Goal: Task Accomplishment & Management: Manage account settings

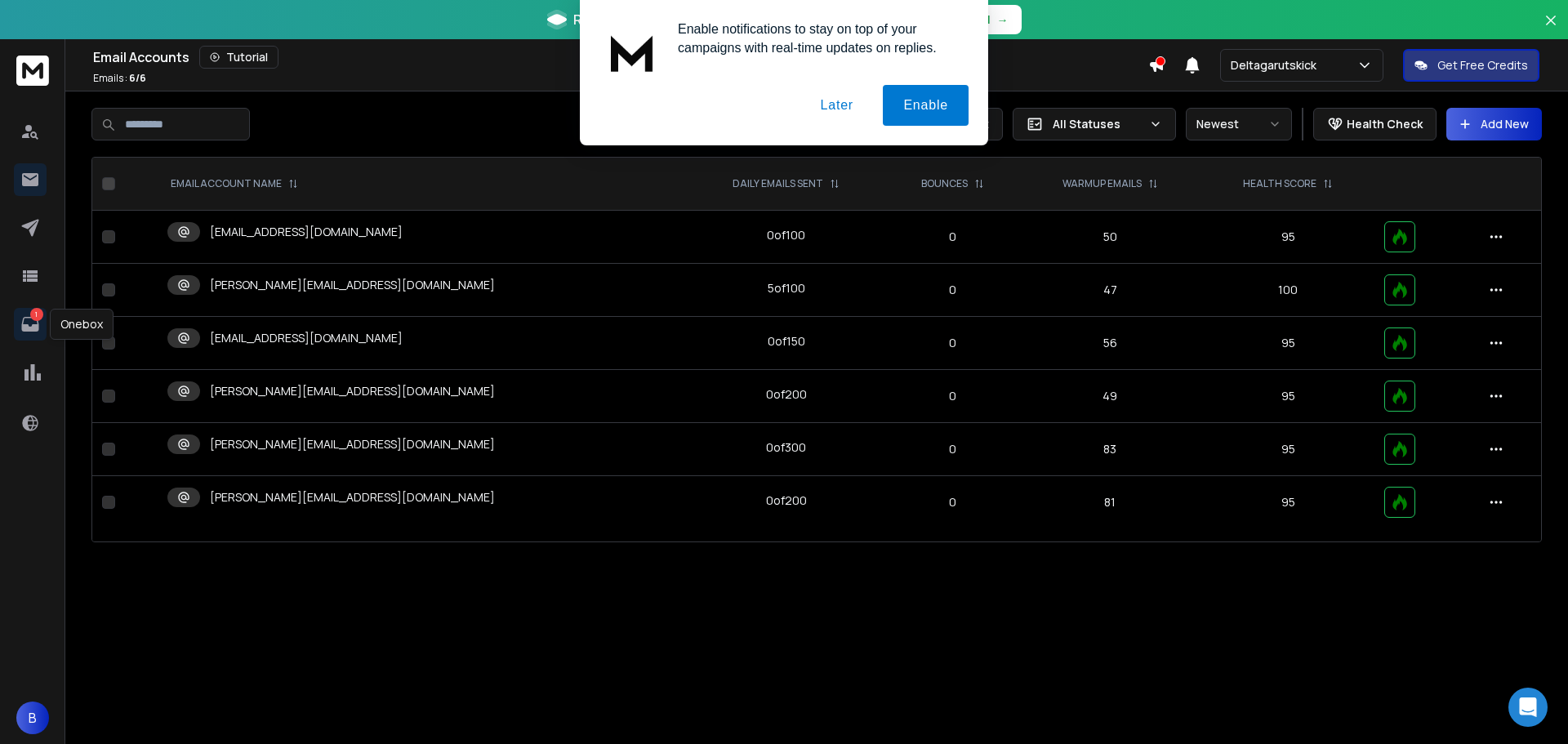
click at [35, 330] on icon at bounding box center [30, 324] width 17 height 15
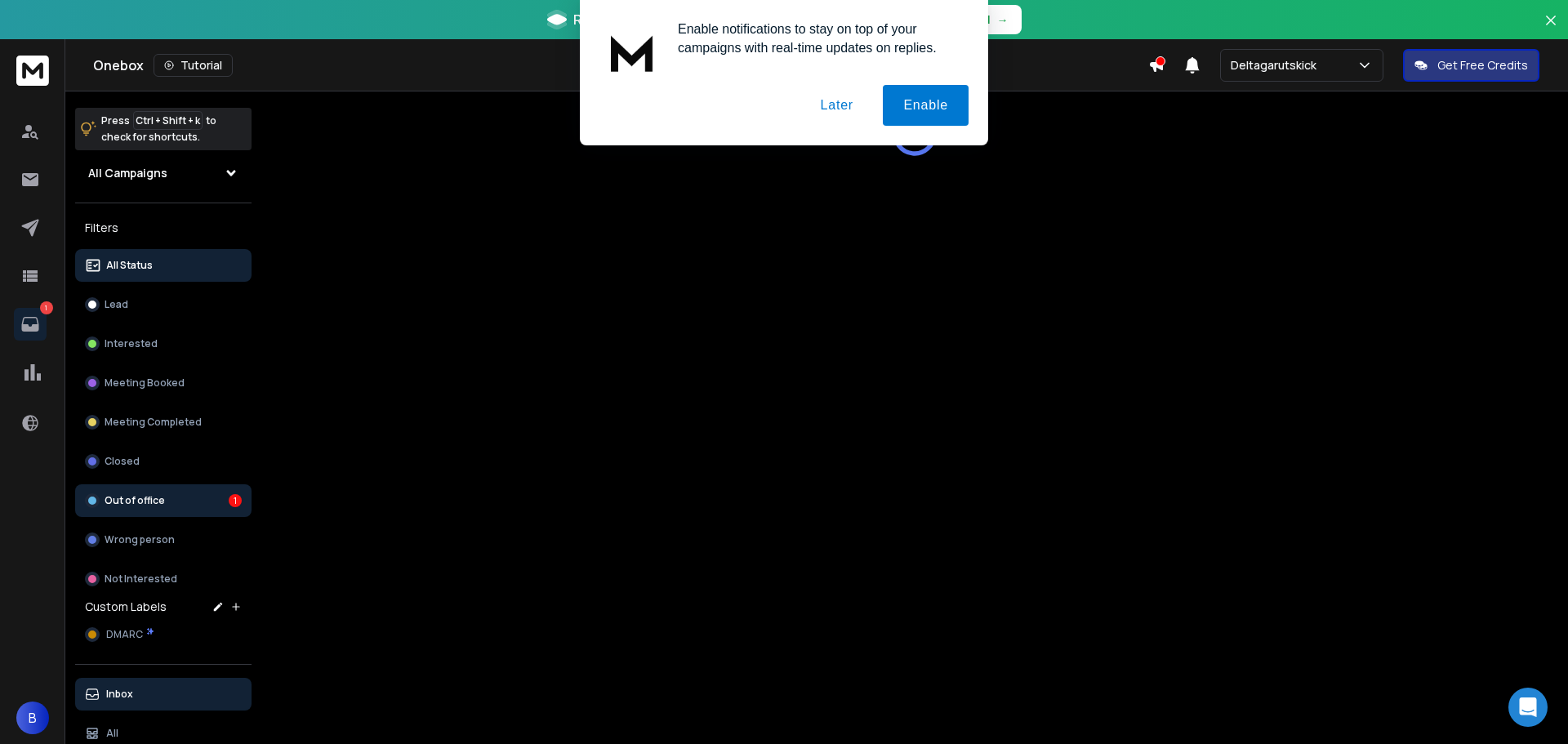
click at [156, 511] on button "Out of office 1" at bounding box center [164, 500] width 177 height 33
click at [837, 101] on button "Later" at bounding box center [836, 105] width 74 height 41
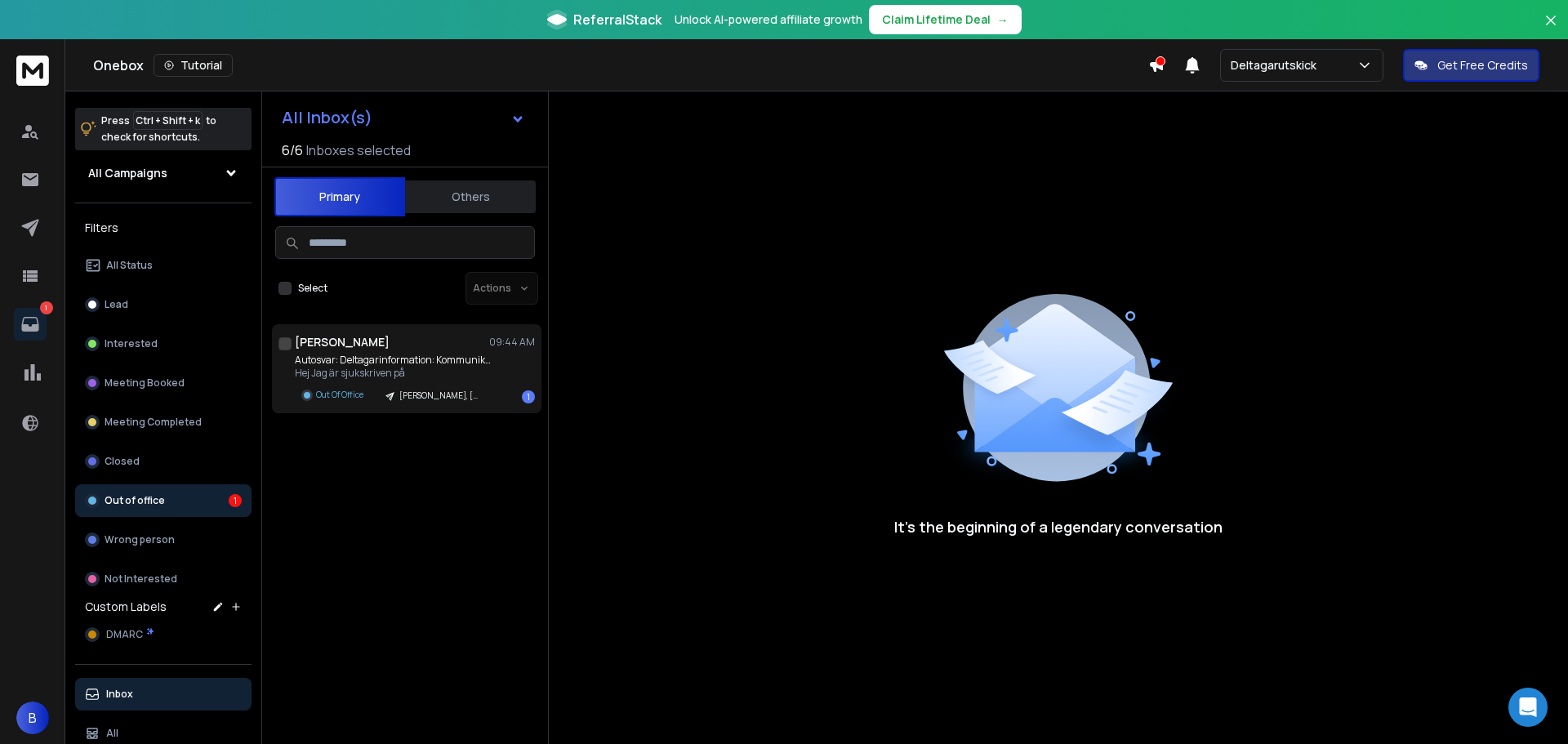
click at [390, 370] on p "Hej Jag är sjukskriven på" at bounding box center [393, 373] width 196 height 13
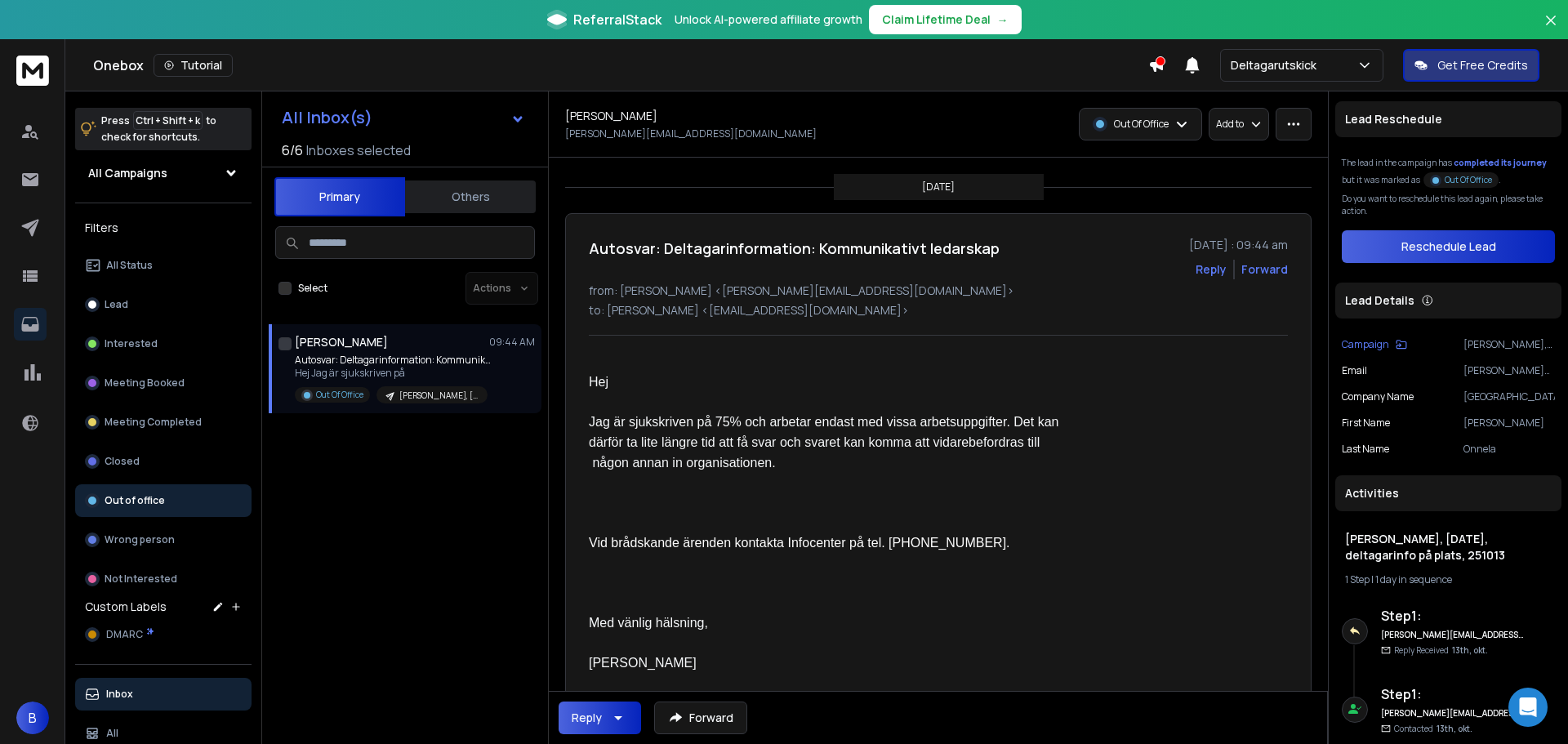
click at [513, 289] on div "Actions" at bounding box center [502, 288] width 73 height 33
click at [287, 345] on button "button" at bounding box center [285, 344] width 13 height 13
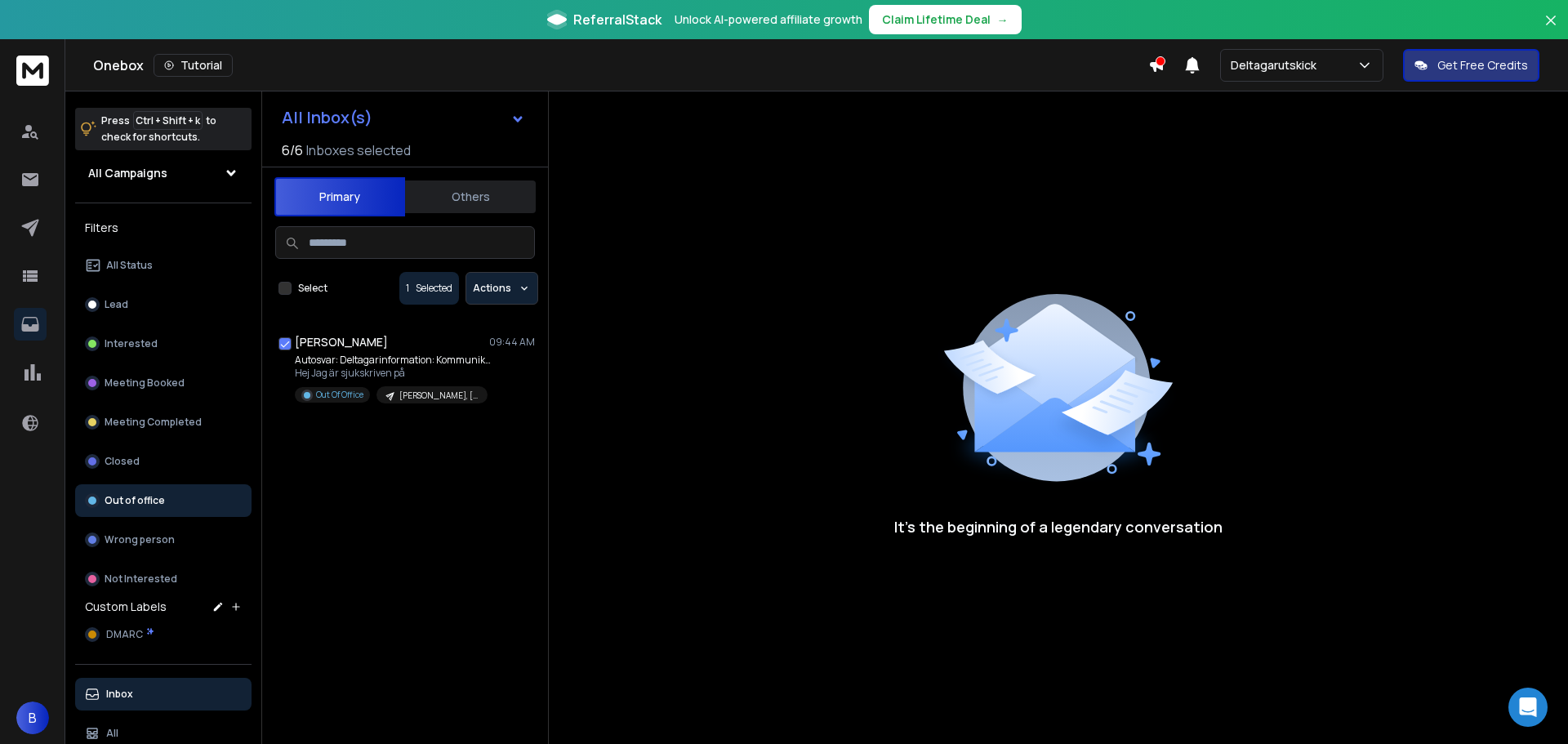
click at [514, 287] on button "Actions" at bounding box center [502, 288] width 73 height 33
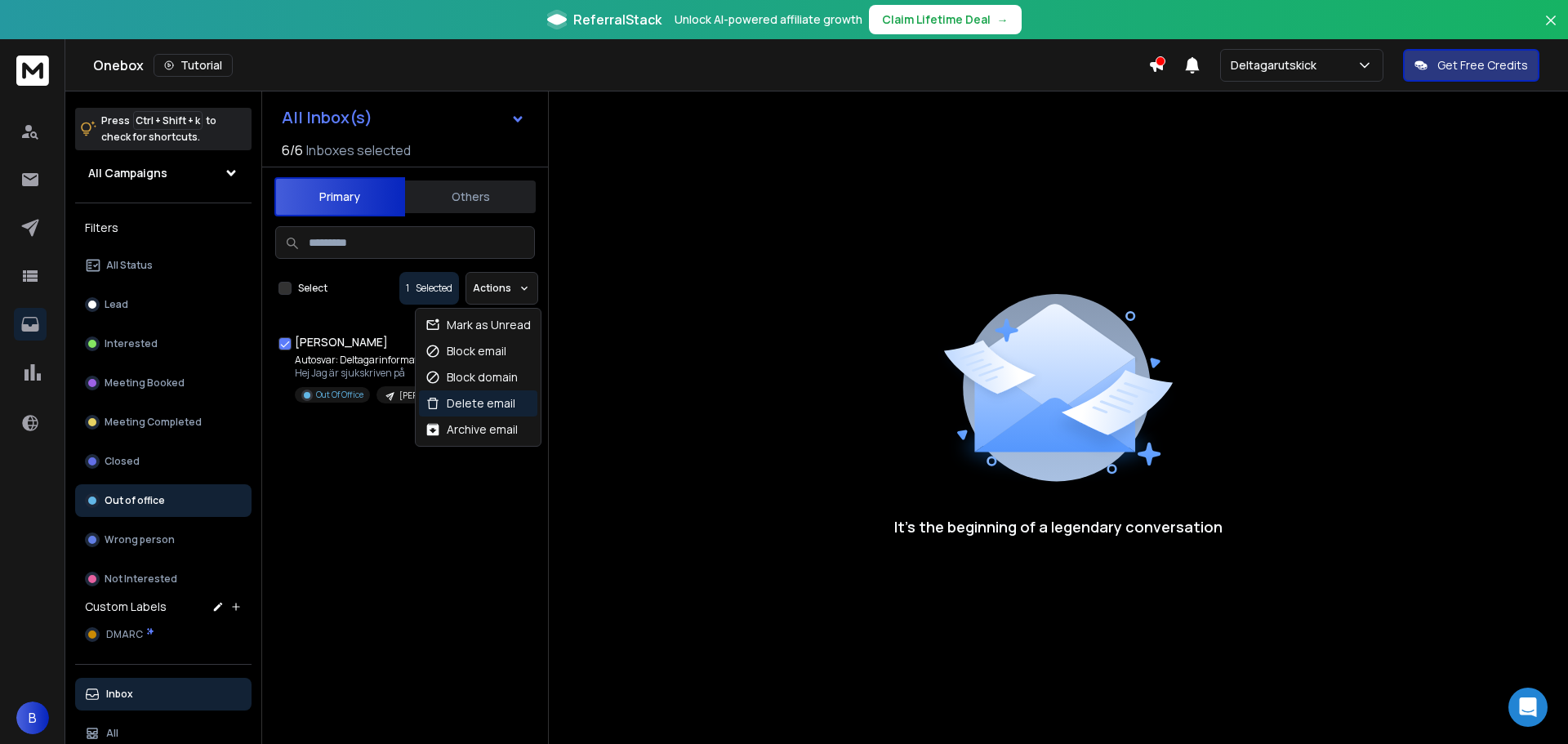
click at [503, 406] on div "Delete email" at bounding box center [470, 404] width 90 height 17
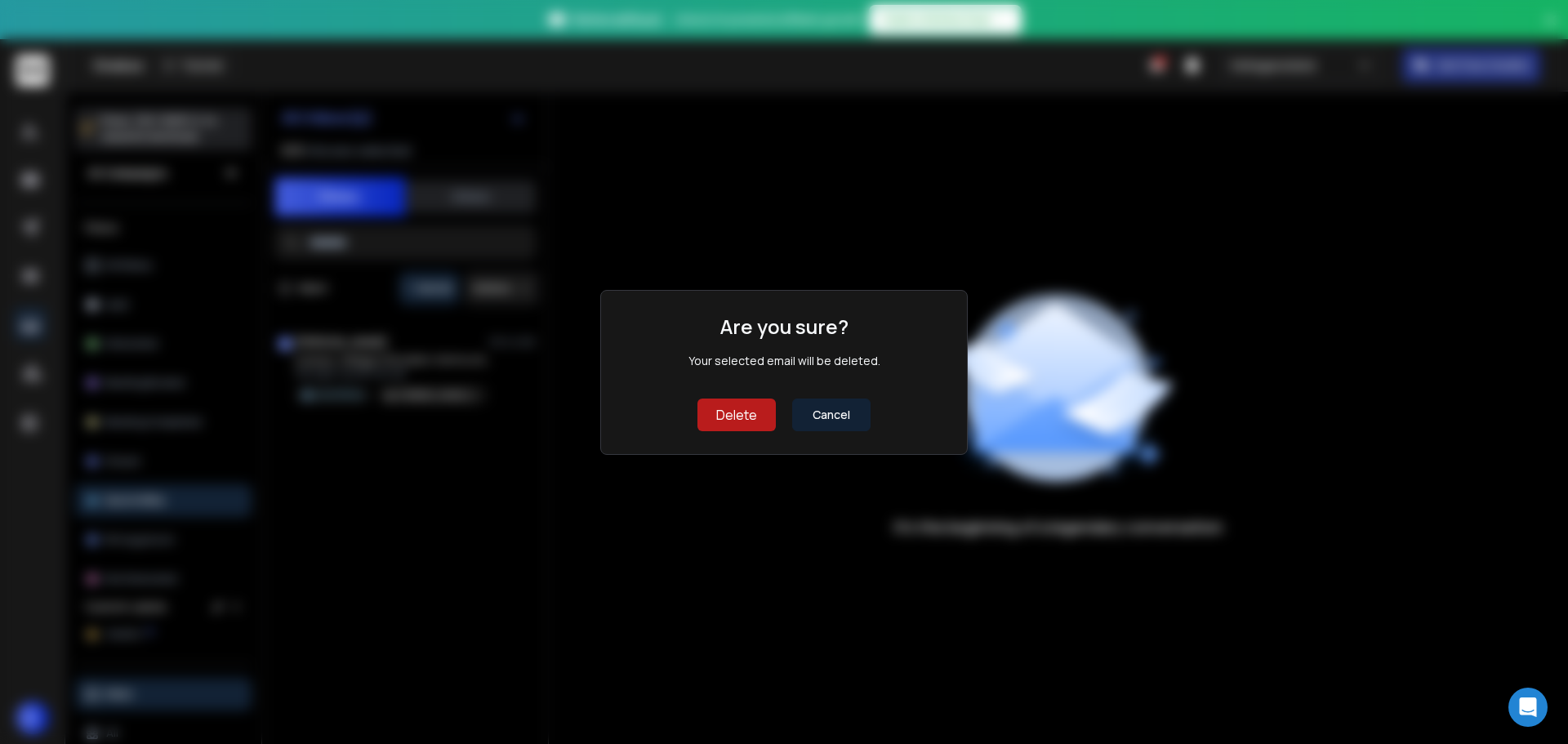
click at [739, 423] on button "Delete" at bounding box center [736, 414] width 78 height 33
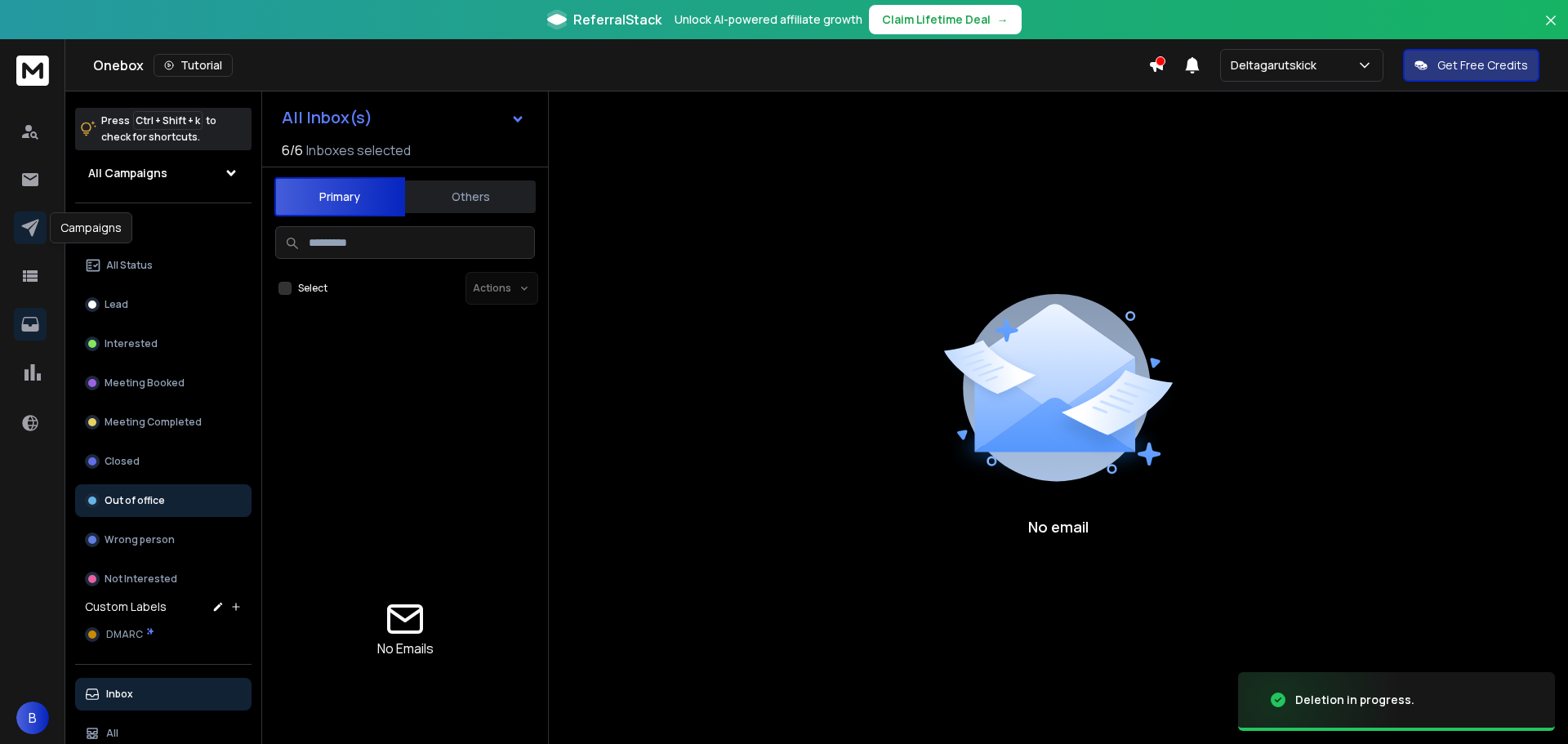
click at [33, 226] on icon at bounding box center [30, 228] width 17 height 17
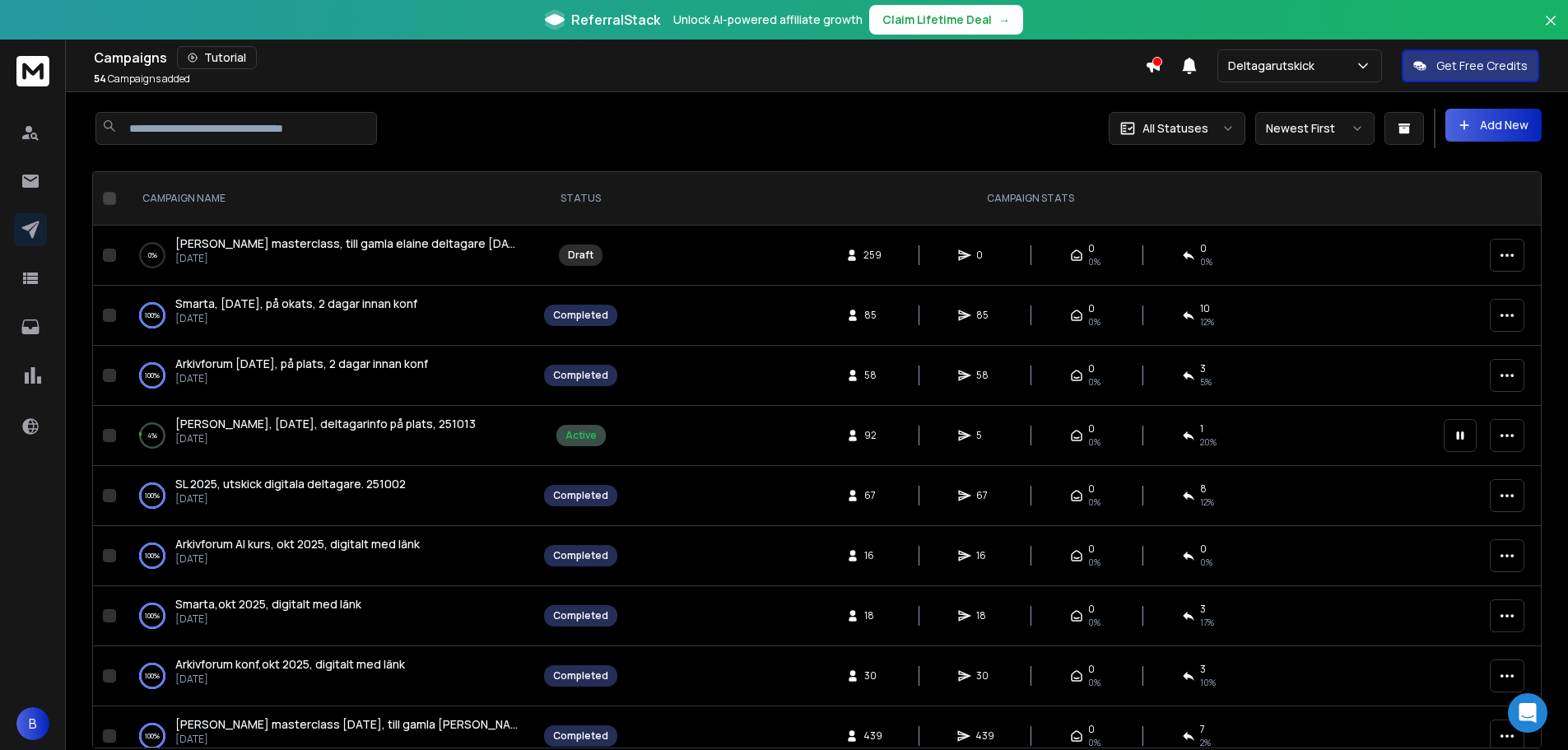
click at [450, 242] on span "[PERSON_NAME] masterclass, till gamla elaine deltagare [DATE], 251013" at bounding box center [373, 243] width 395 height 16
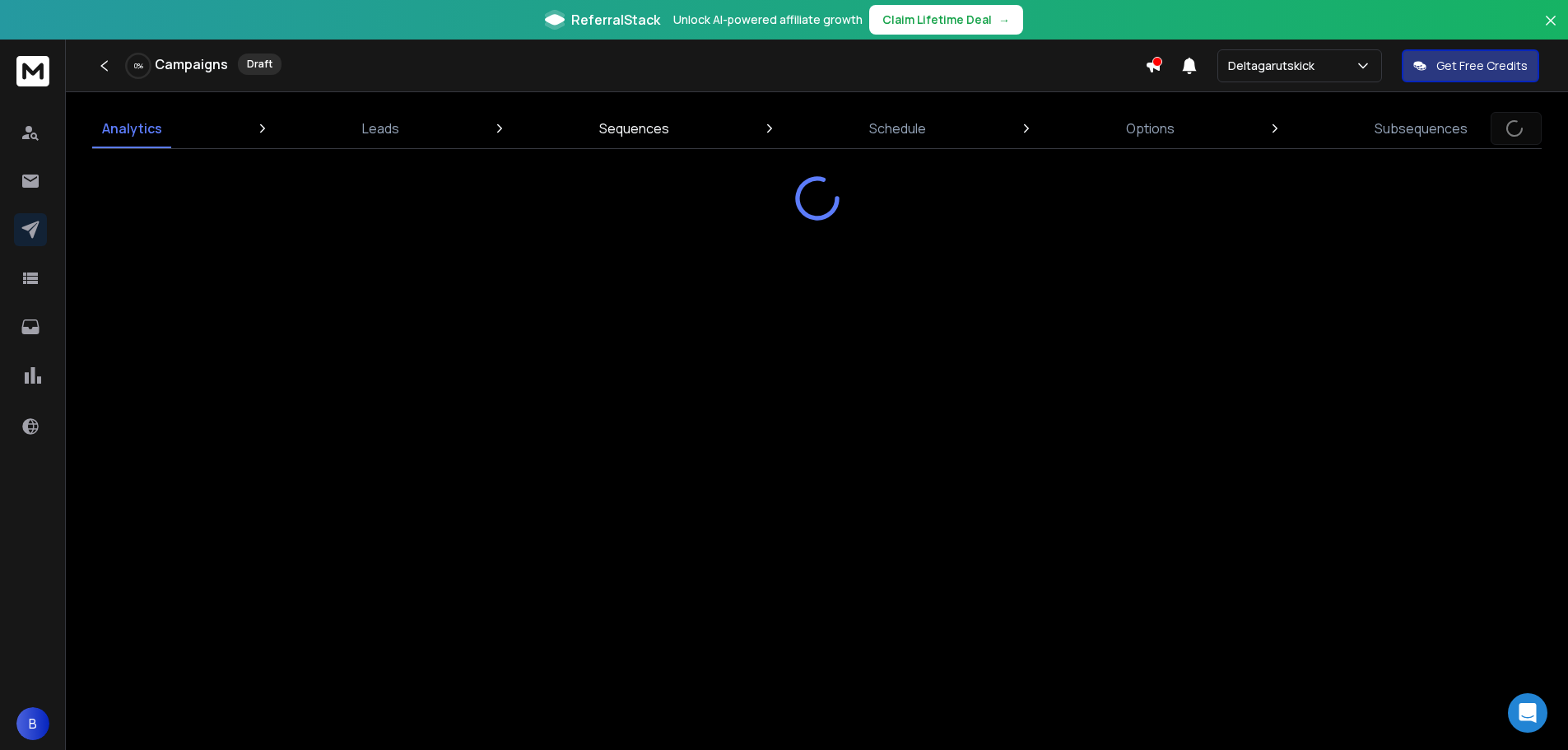
click at [629, 134] on p "Sequences" at bounding box center [634, 128] width 70 height 20
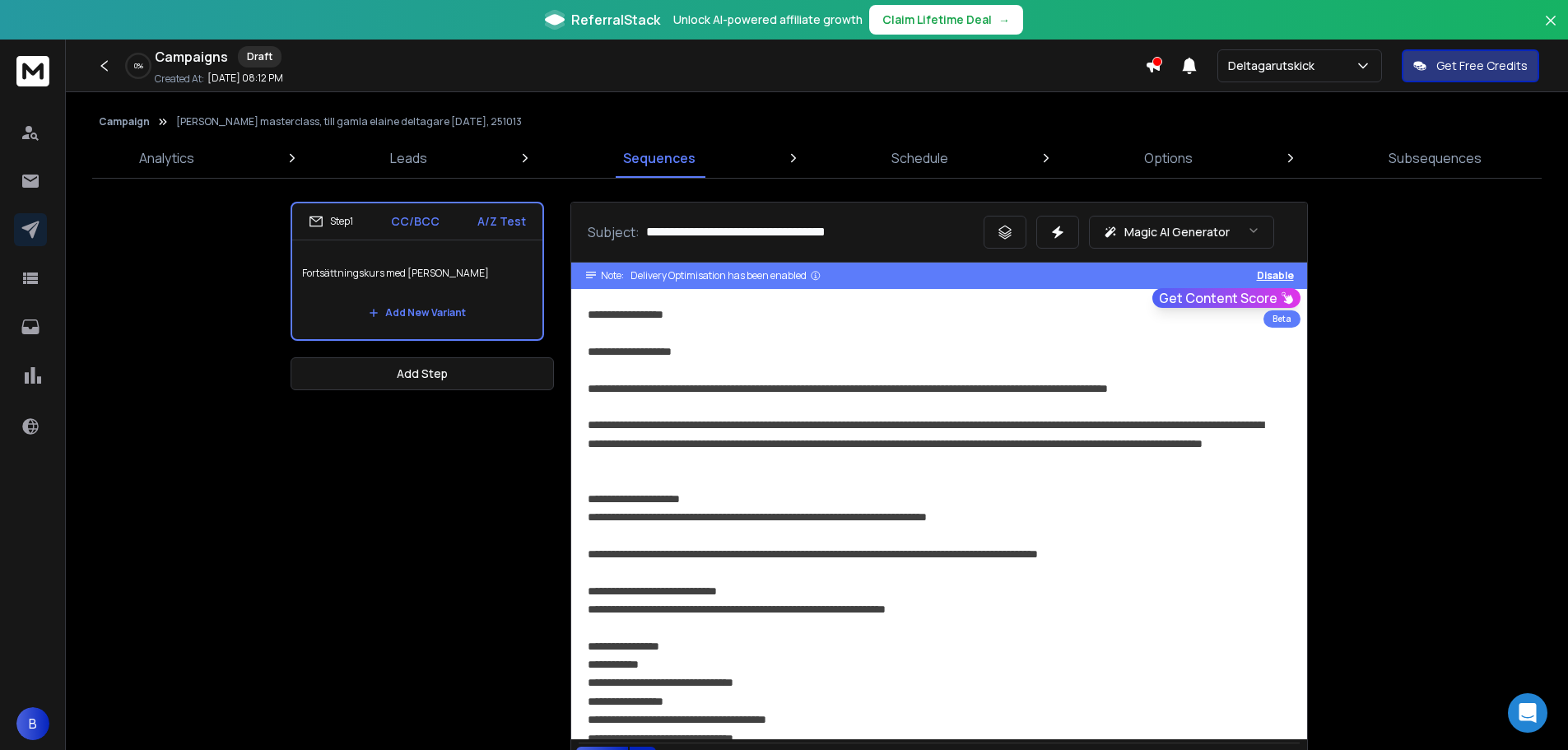
scroll to position [24, 0]
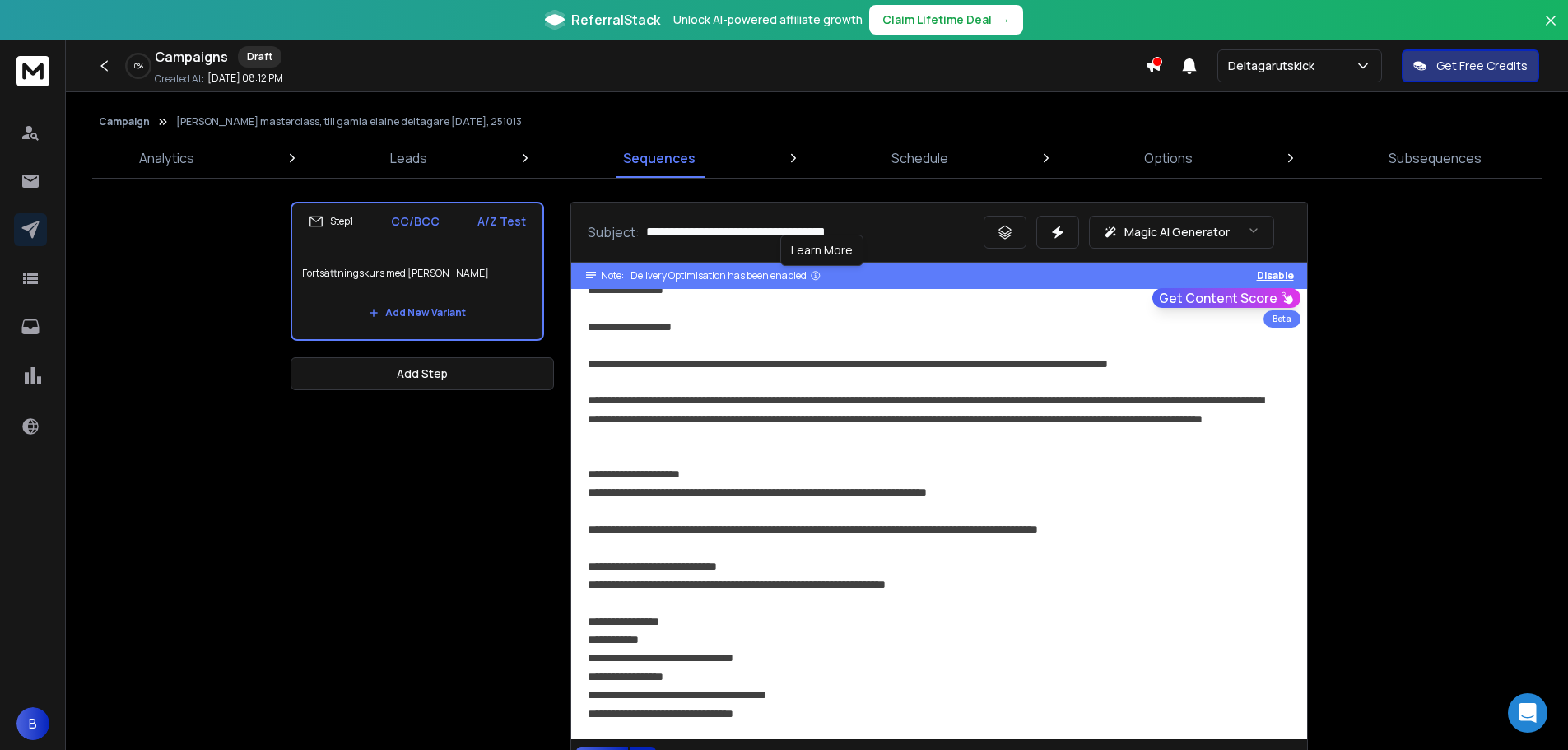
drag, startPoint x: 825, startPoint y: 270, endPoint x: 861, endPoint y: 296, distance: 44.4
click at [861, 296] on body "**********" at bounding box center [784, 375] width 1568 height 750
